Goal: Task Accomplishment & Management: Manage account settings

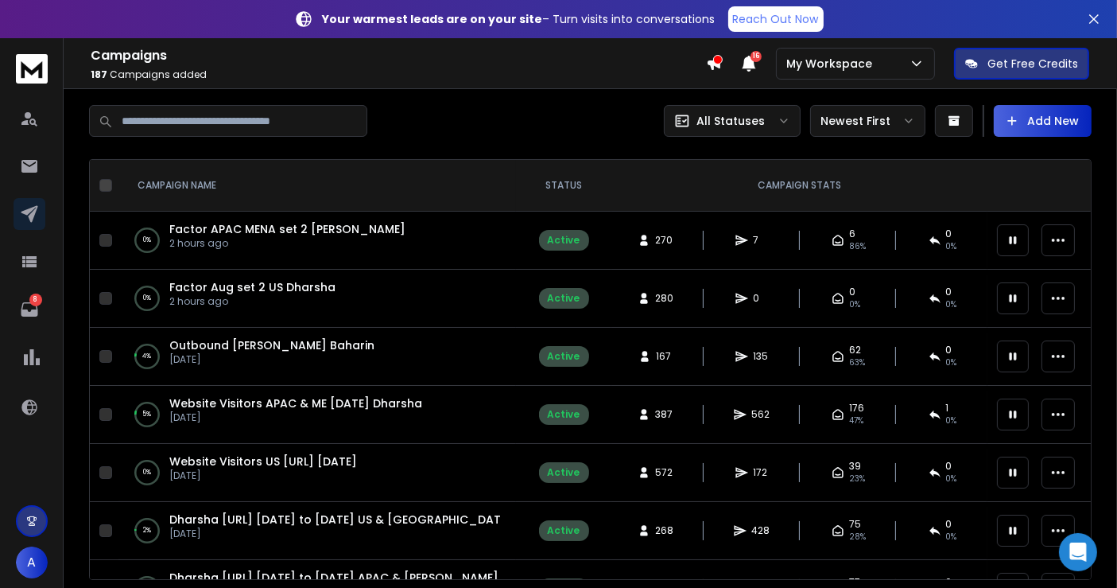
click at [1050, 246] on icon "button" at bounding box center [1058, 240] width 16 height 16
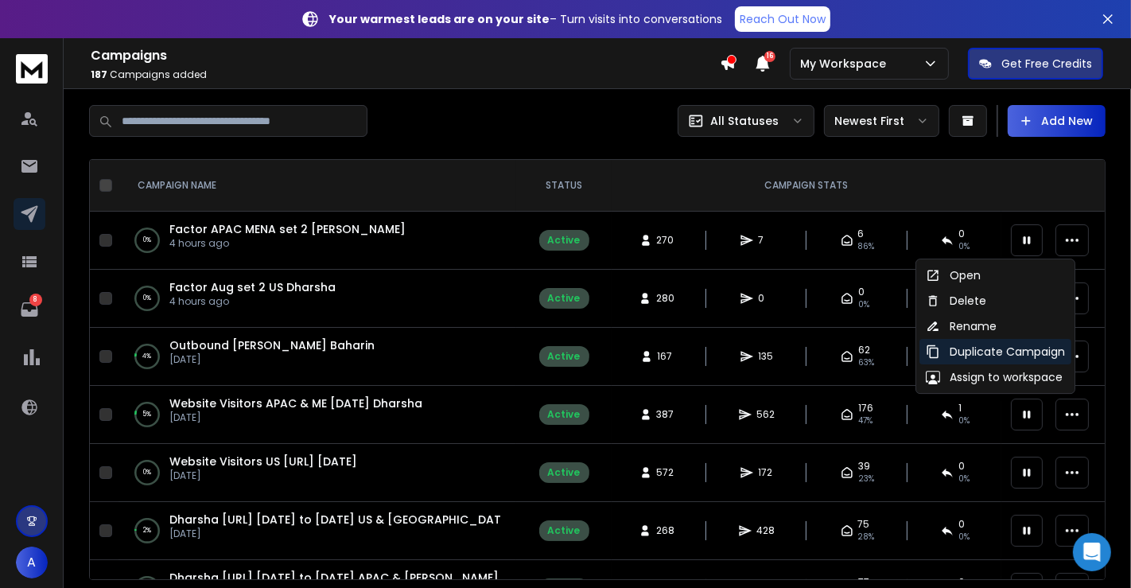
click at [987, 358] on div "Duplicate Campaign" at bounding box center [995, 352] width 139 height 16
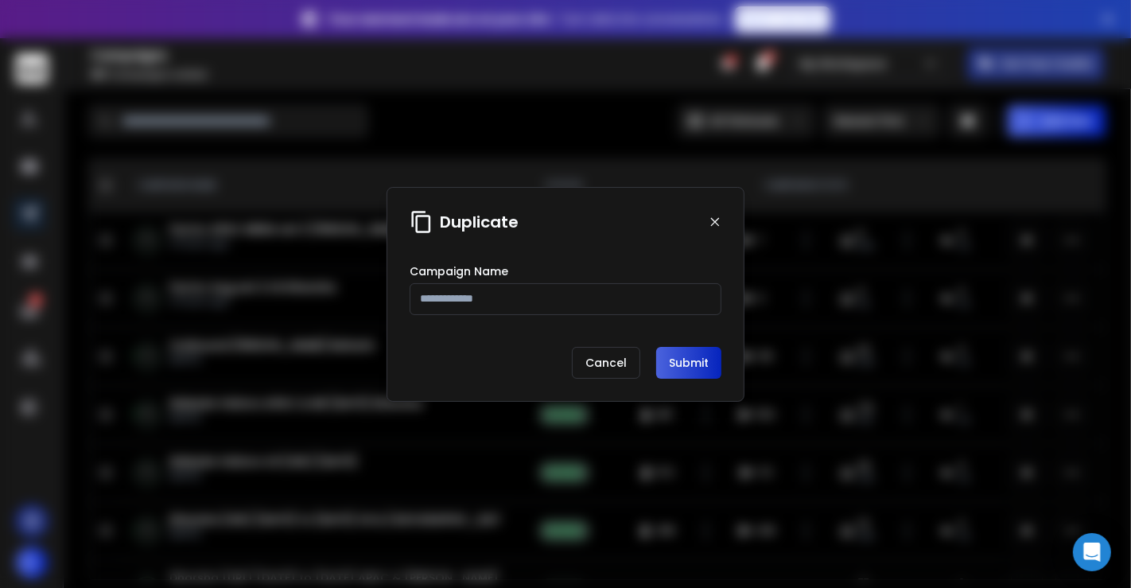
click at [526, 292] on input "text" at bounding box center [566, 299] width 312 height 32
type input "**********"
click at [681, 361] on button "Submit" at bounding box center [688, 363] width 65 height 32
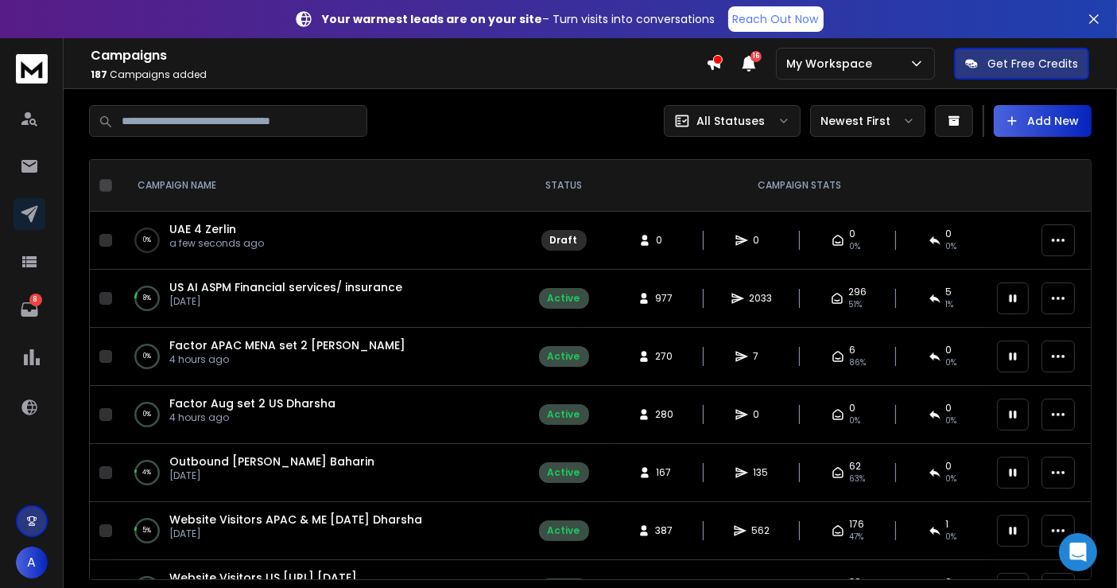
click at [313, 240] on div "0 % UAE 4 Zerlin a few seconds ago" at bounding box center [317, 240] width 366 height 38
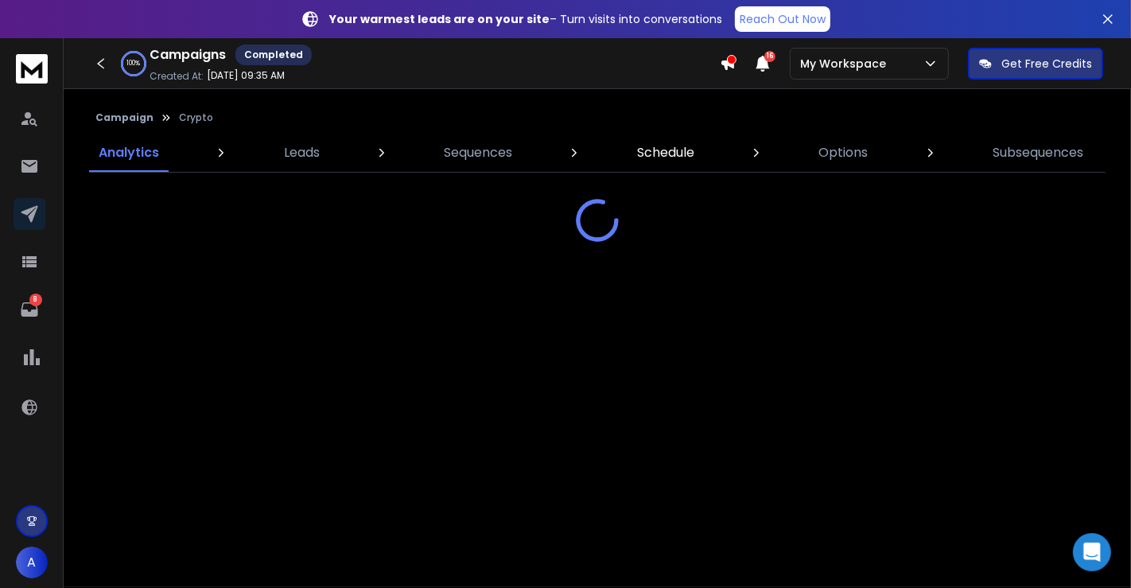
click at [678, 149] on p "Schedule" at bounding box center [665, 152] width 57 height 19
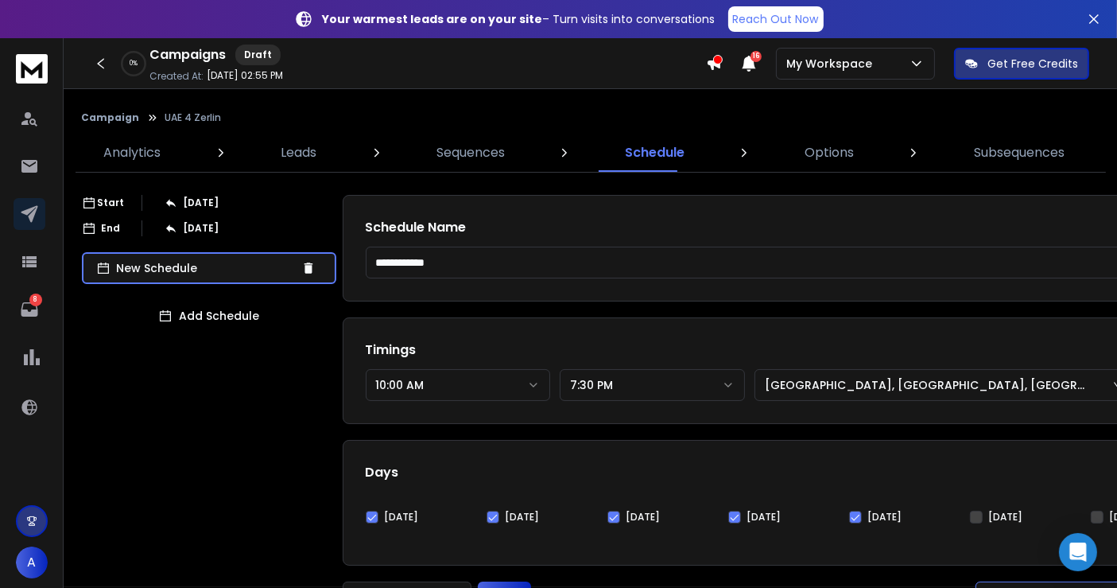
click at [219, 198] on p "Tue Aug 19 2025" at bounding box center [202, 202] width 36 height 13
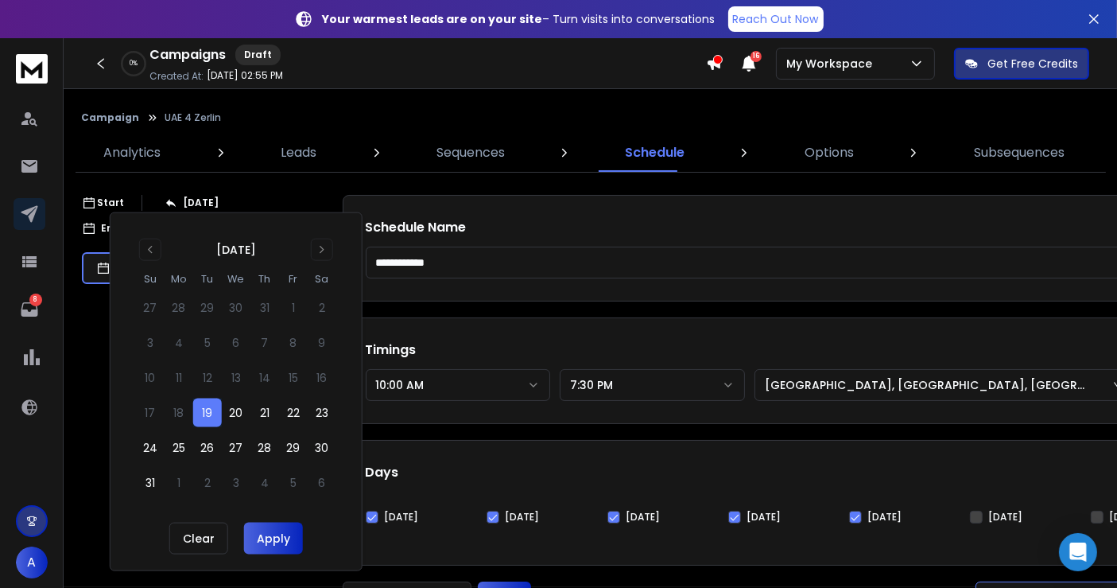
click at [274, 538] on button "Apply" at bounding box center [273, 538] width 59 height 32
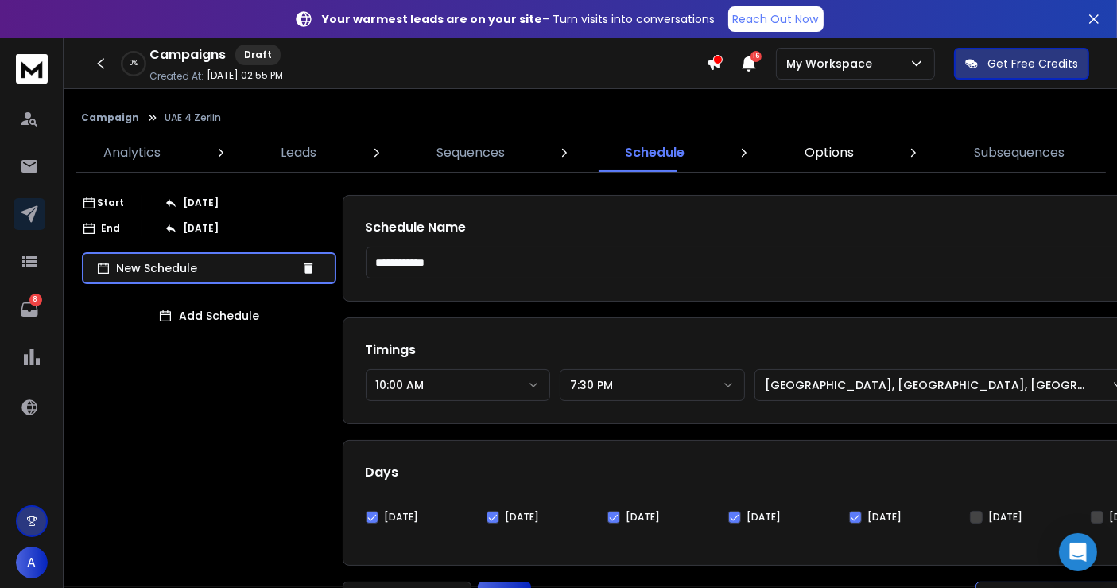
click at [807, 157] on p "Options" at bounding box center [829, 152] width 49 height 19
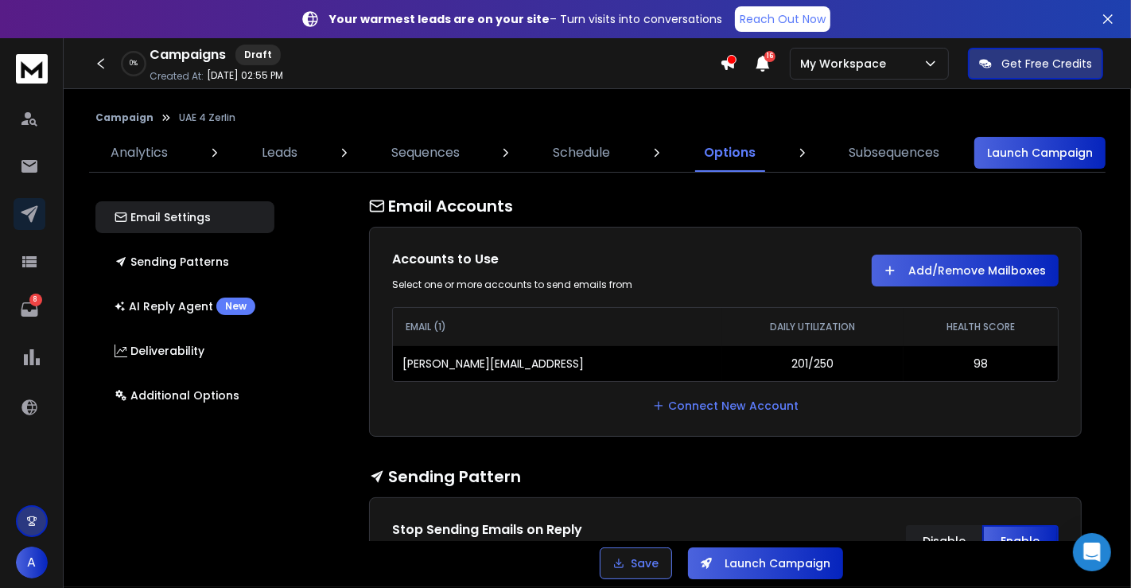
click at [952, 271] on button "Add/Remove Mailboxes" at bounding box center [965, 270] width 187 height 32
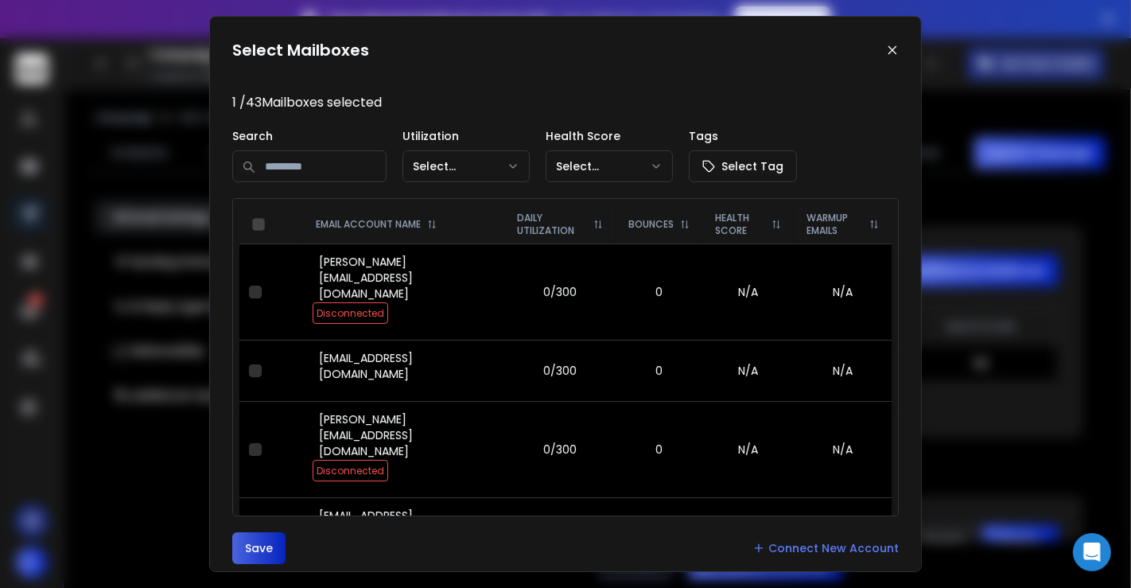
click at [351, 180] on input at bounding box center [309, 166] width 154 height 32
type input "****"
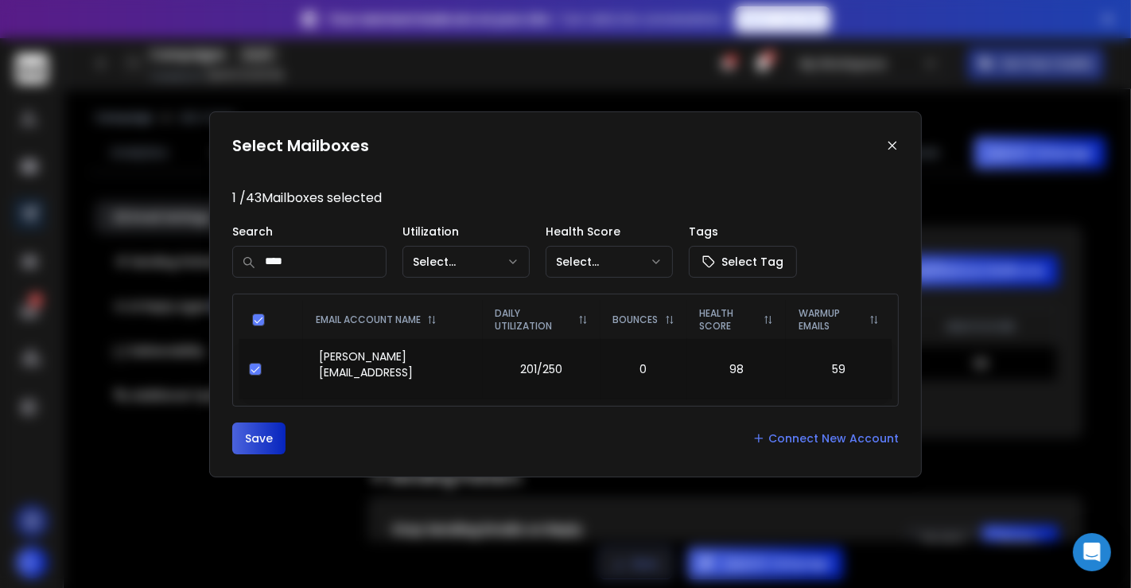
click at [257, 371] on button "button" at bounding box center [255, 369] width 13 height 13
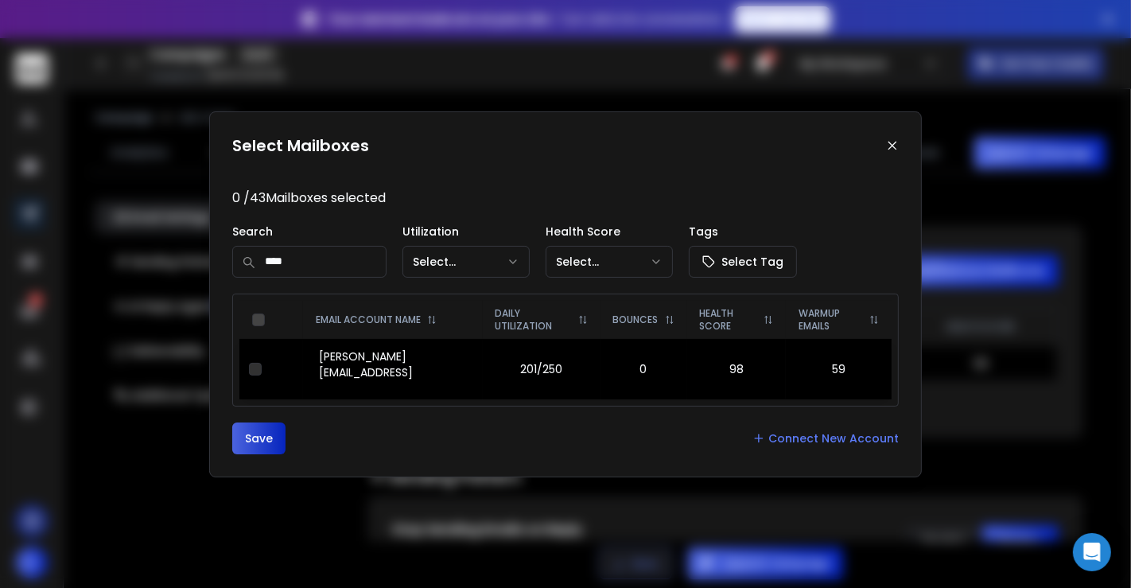
click at [277, 443] on button "Save" at bounding box center [258, 438] width 53 height 32
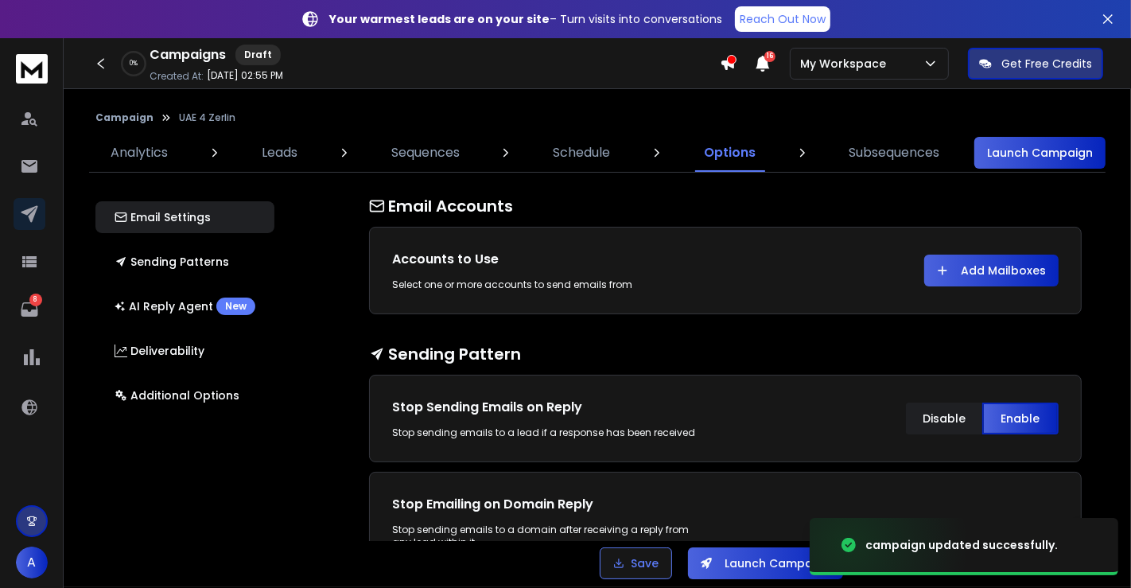
click at [955, 270] on button "Add Mailboxes" at bounding box center [991, 270] width 134 height 32
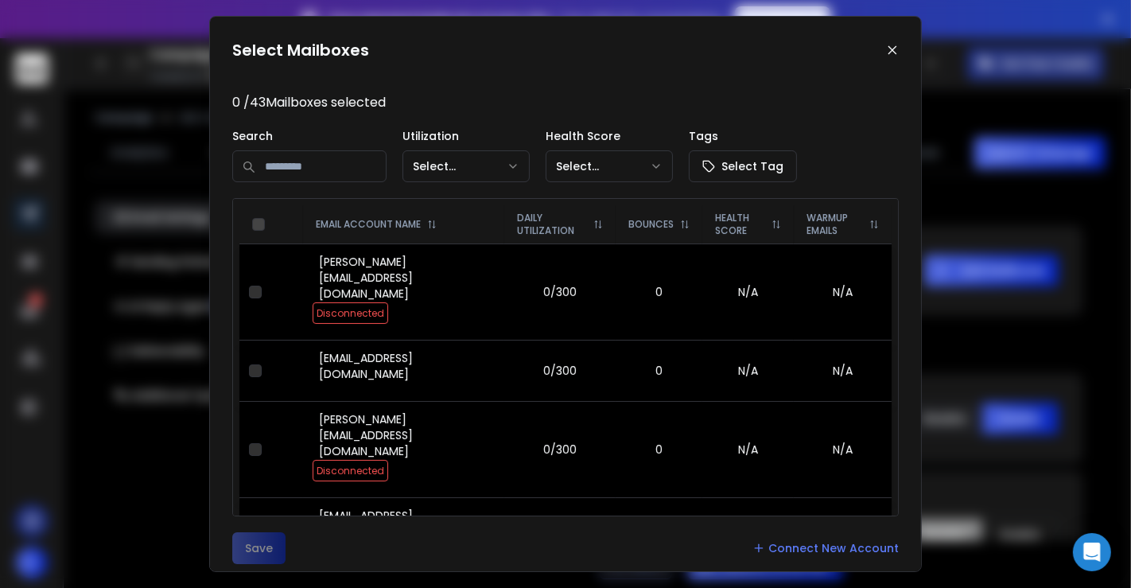
click at [359, 175] on input at bounding box center [309, 166] width 154 height 32
type input "******"
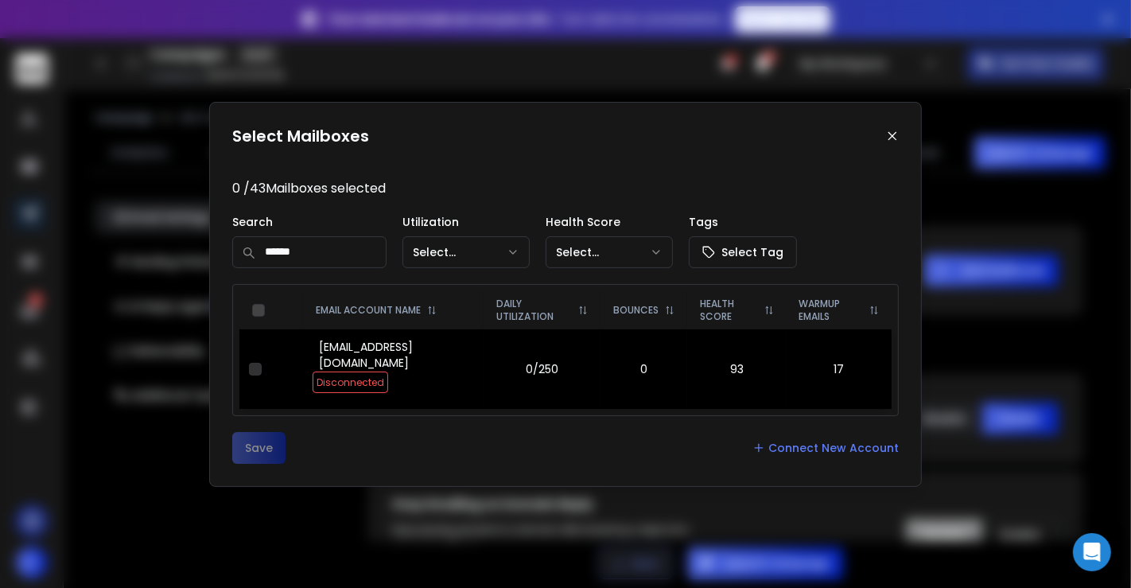
click at [152, 526] on div "Select Mailboxes 0 / 43 Mailboxes selected Search ****** Utilization Select... …" at bounding box center [565, 294] width 1131 height 588
click at [886, 142] on icon at bounding box center [892, 136] width 13 height 13
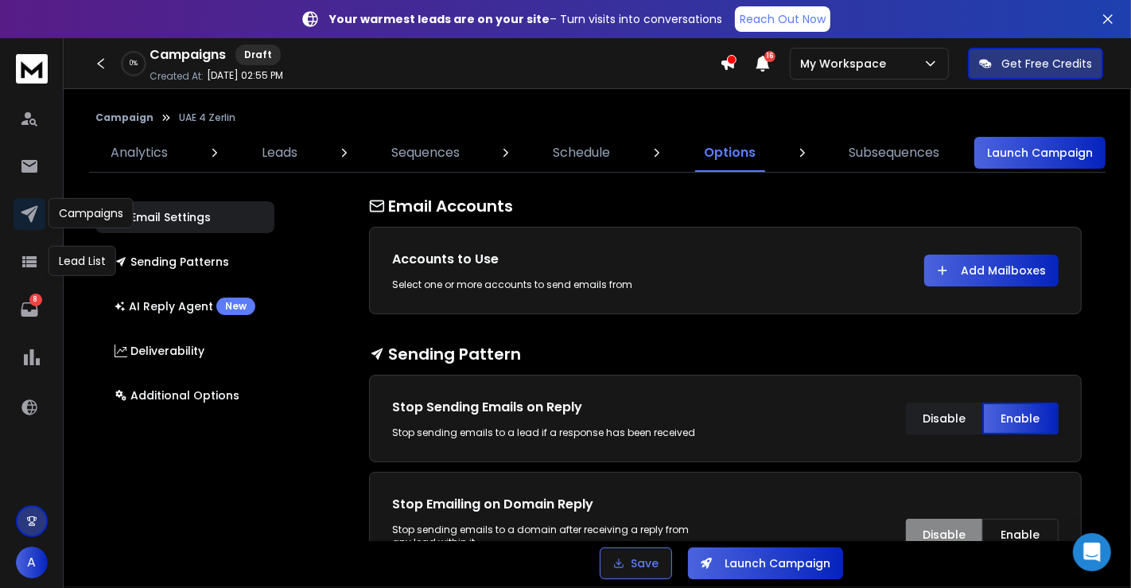
click at [23, 215] on icon at bounding box center [29, 213] width 19 height 19
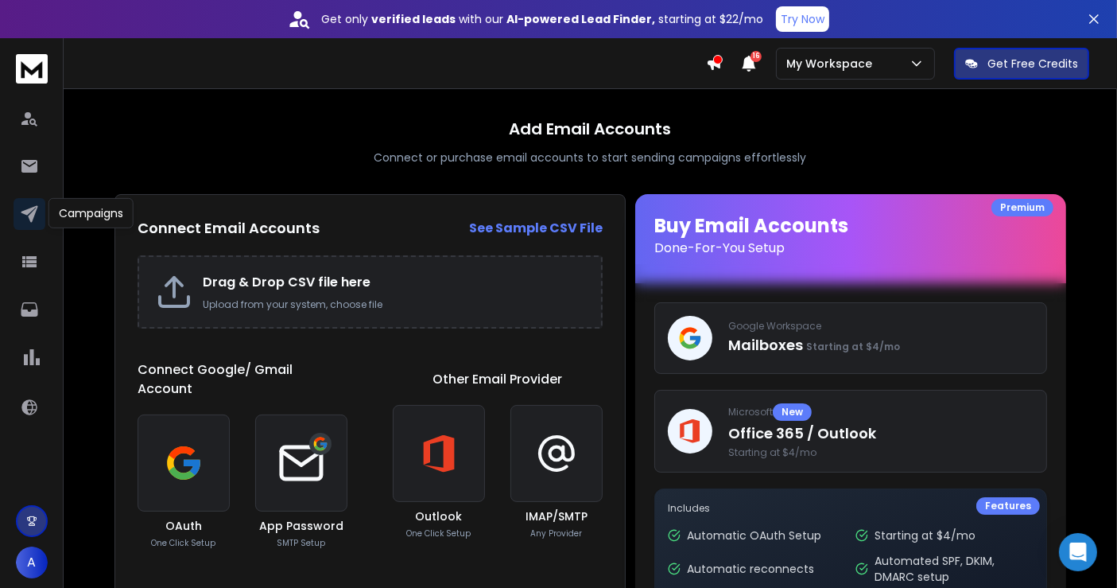
click at [38, 215] on link at bounding box center [30, 214] width 32 height 32
